Goal: Task Accomplishment & Management: Use online tool/utility

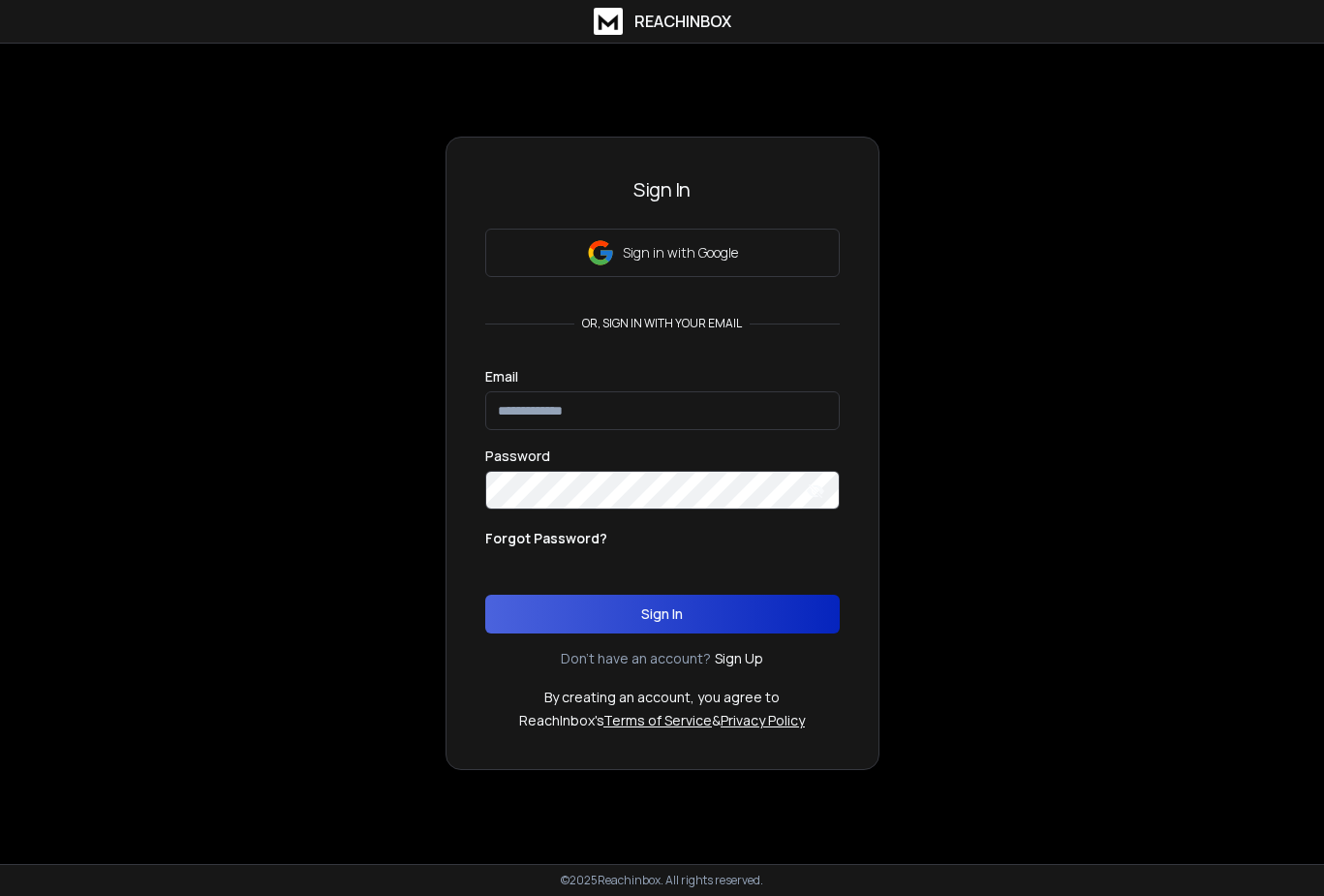
type input "**********"
click at [663, 617] on button "Sign In" at bounding box center [663, 614] width 355 height 39
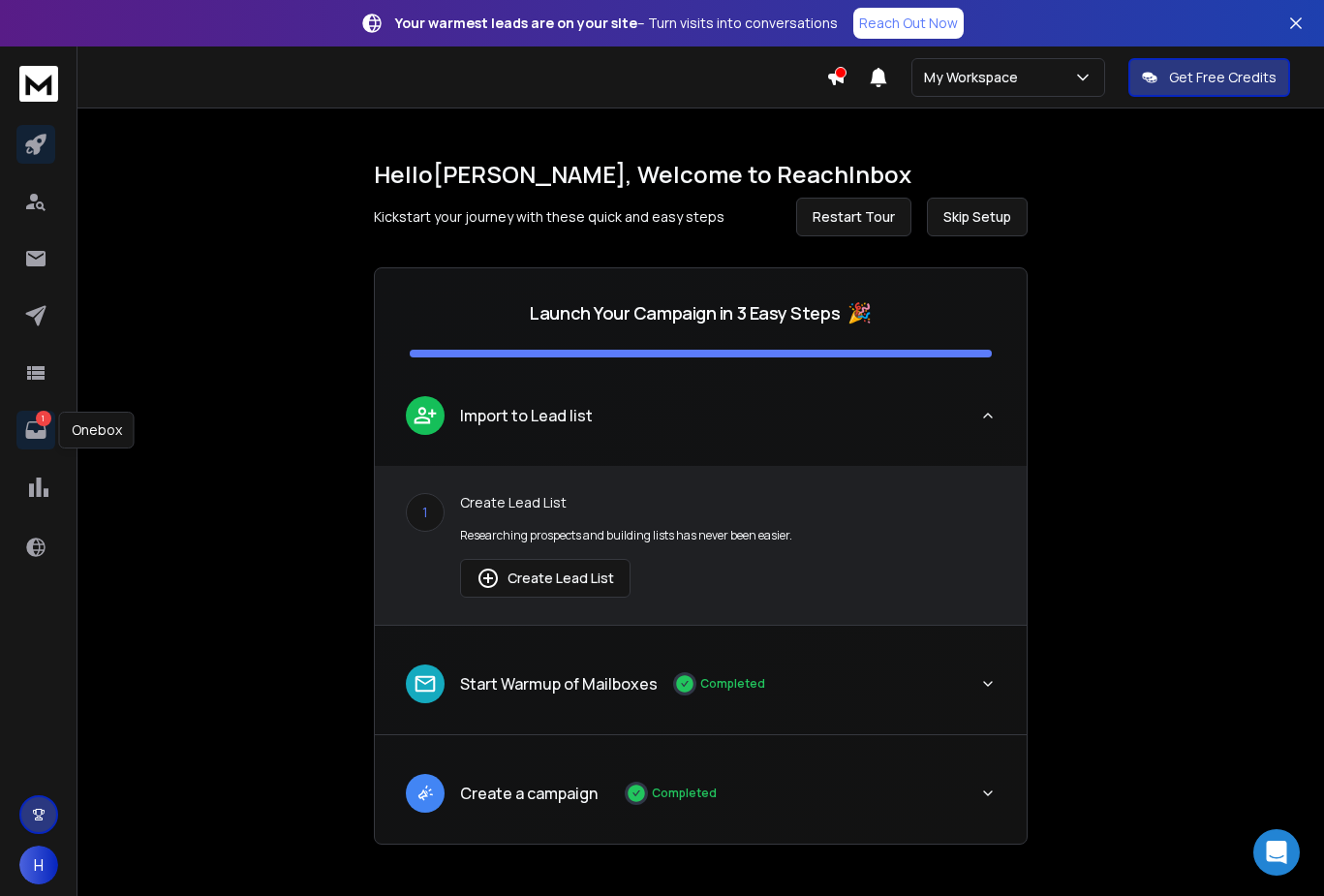
click at [45, 426] on p "1" at bounding box center [44, 419] width 16 height 16
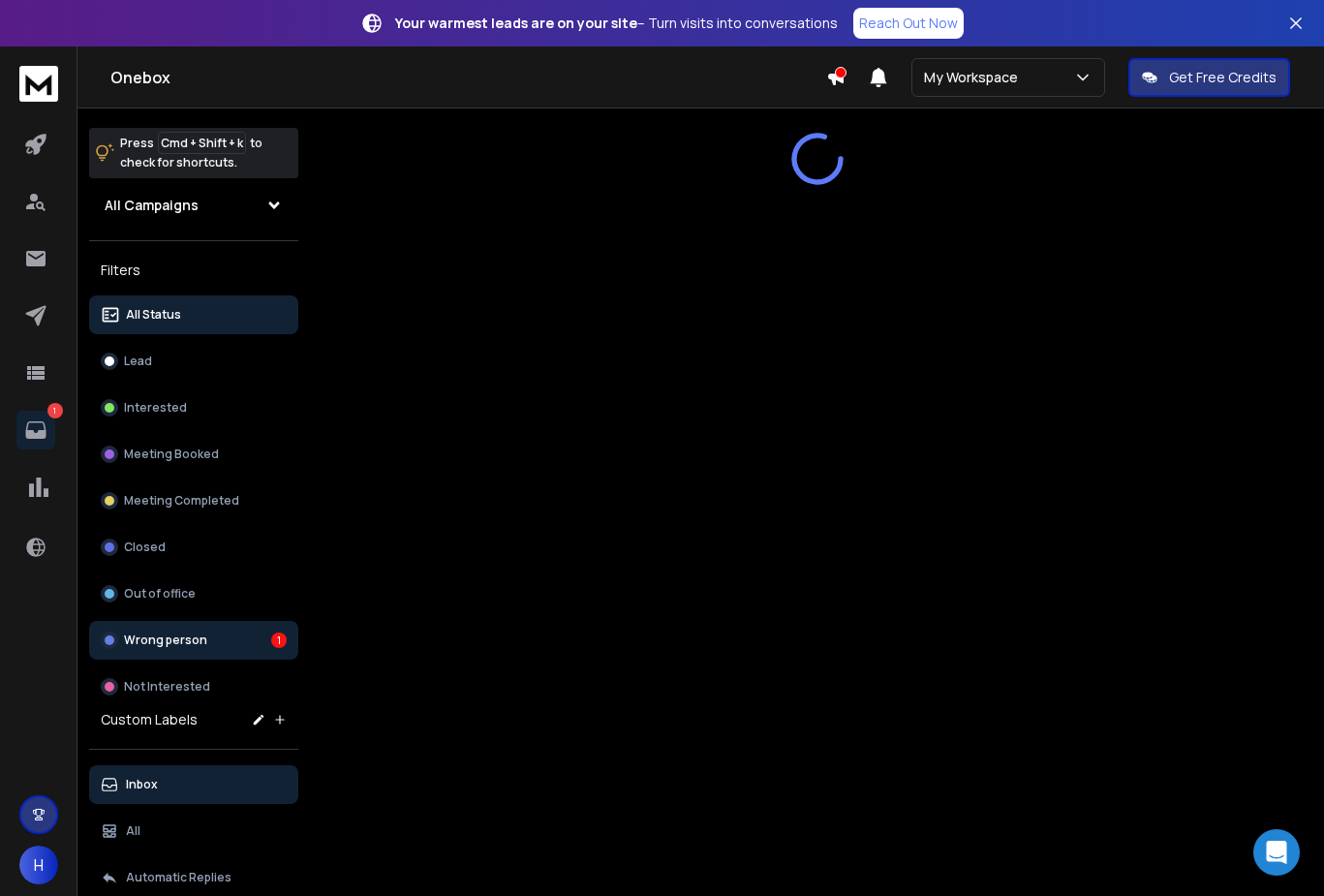
click at [161, 637] on p "Wrong person" at bounding box center [166, 641] width 84 height 16
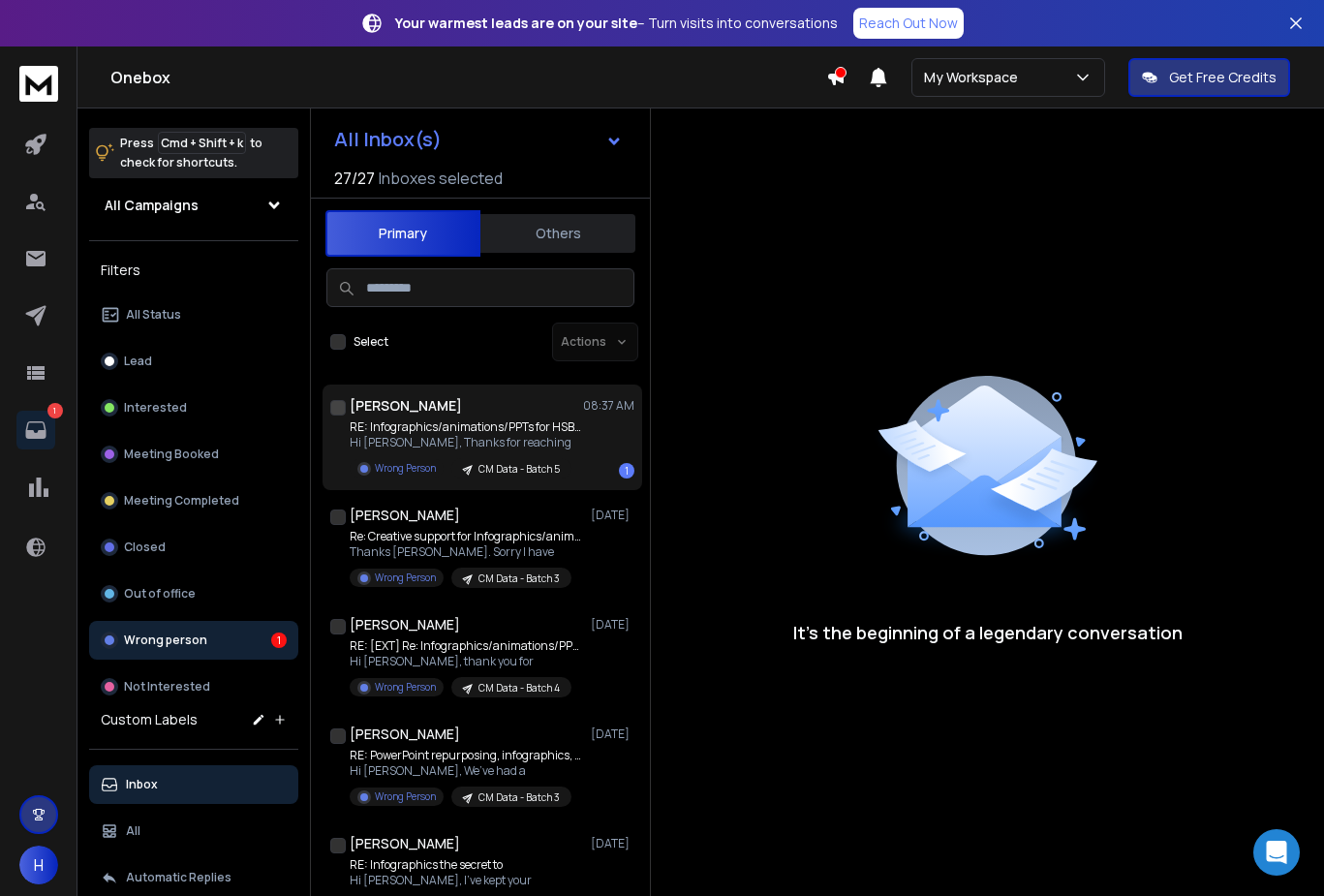
click at [448, 429] on p "RE: Infographics/animations/PPTs for HSBC, Shell," at bounding box center [466, 428] width 232 height 16
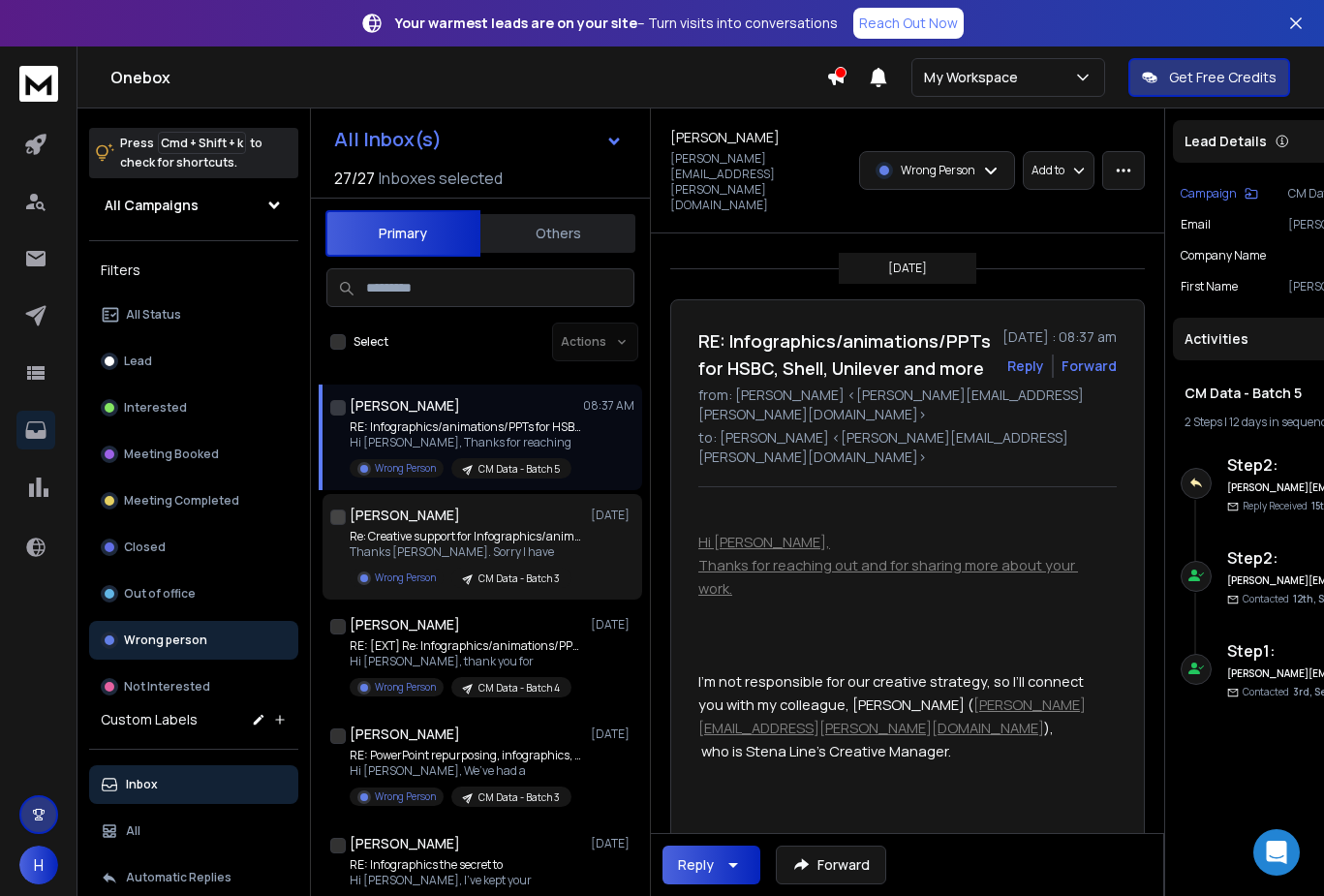
click at [465, 540] on p "Re: Creative support for Infographics/animations/PPTs" at bounding box center [466, 537] width 232 height 16
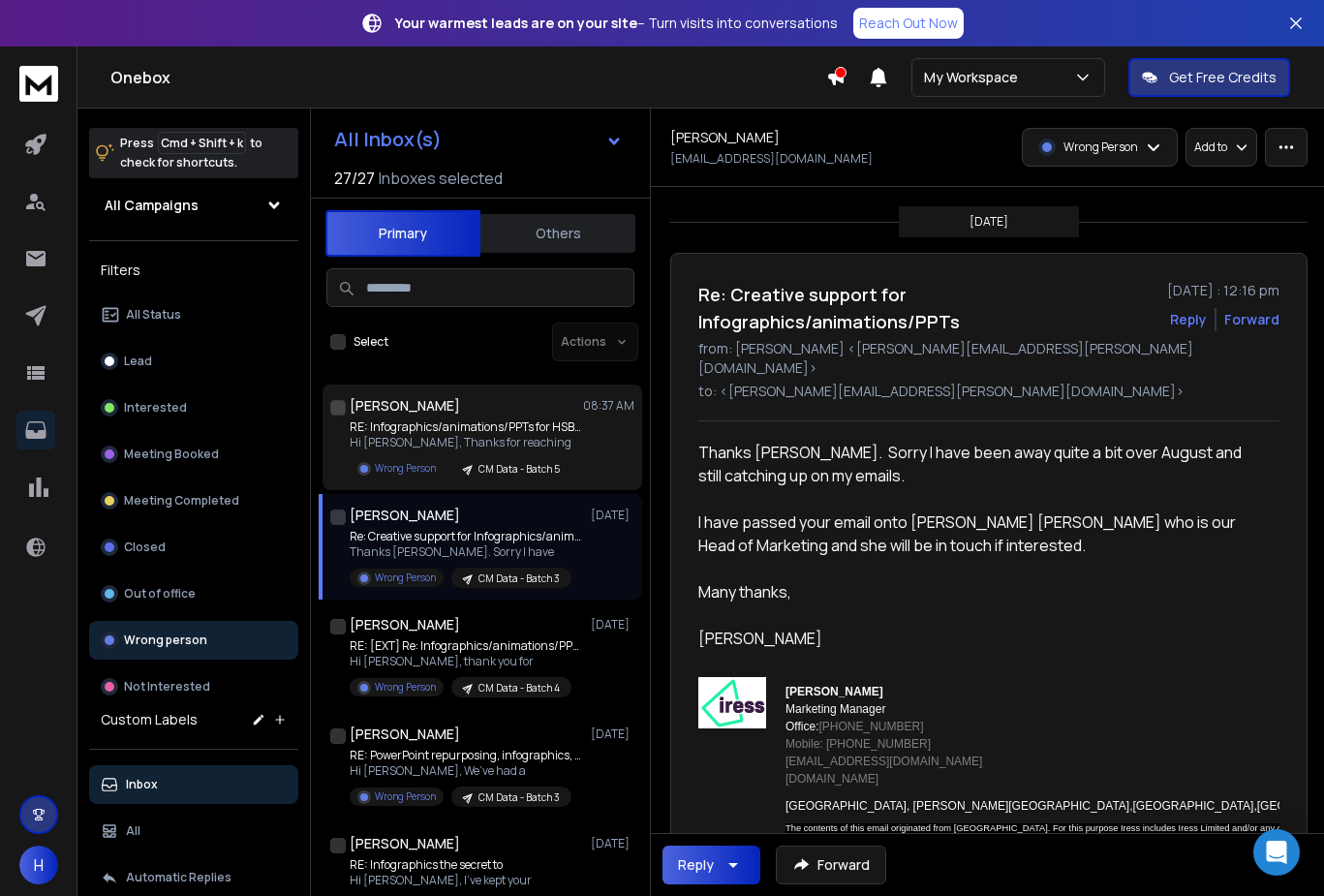
click at [459, 424] on p "RE: Infographics/animations/PPTs for HSBC, Shell," at bounding box center [466, 428] width 232 height 16
